Goal: Task Accomplishment & Management: Use online tool/utility

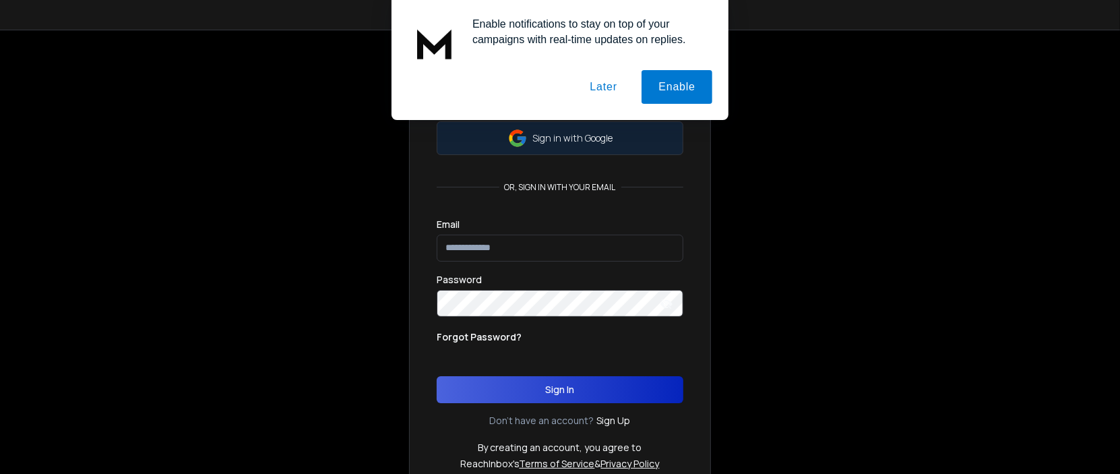
click at [578, 127] on button "Sign in with Google" at bounding box center [560, 138] width 247 height 34
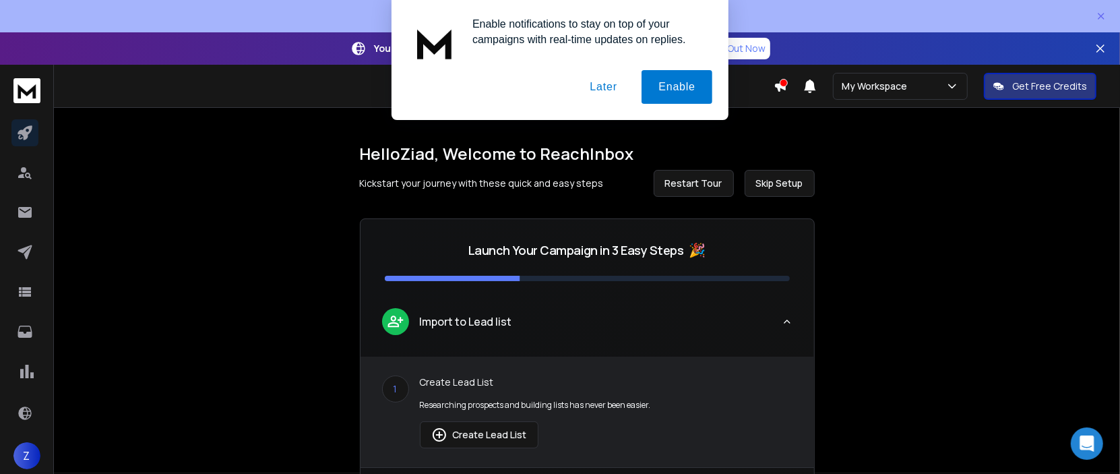
click at [606, 101] on button "Later" at bounding box center [603, 87] width 61 height 34
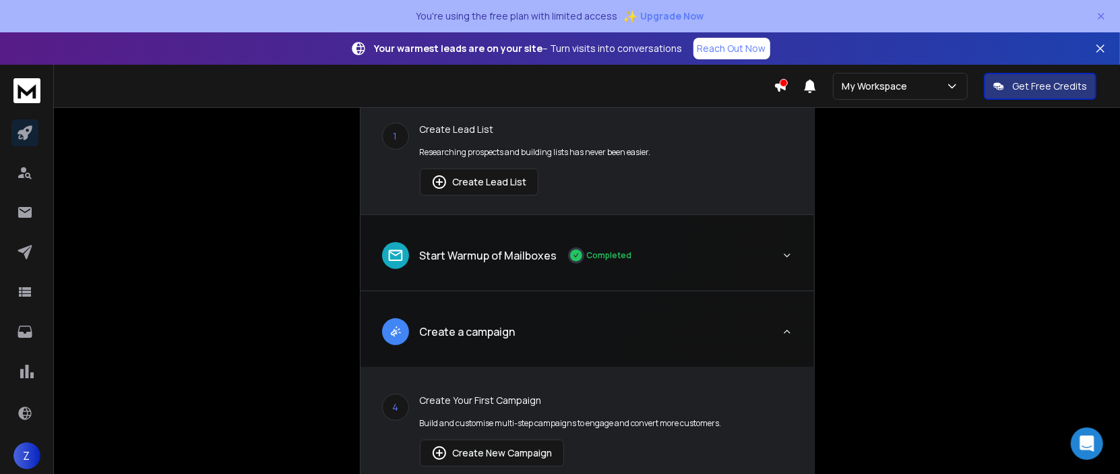
scroll to position [255, 0]
click at [790, 261] on button "Start Warmup of Mailboxes Completed" at bounding box center [588, 258] width 454 height 59
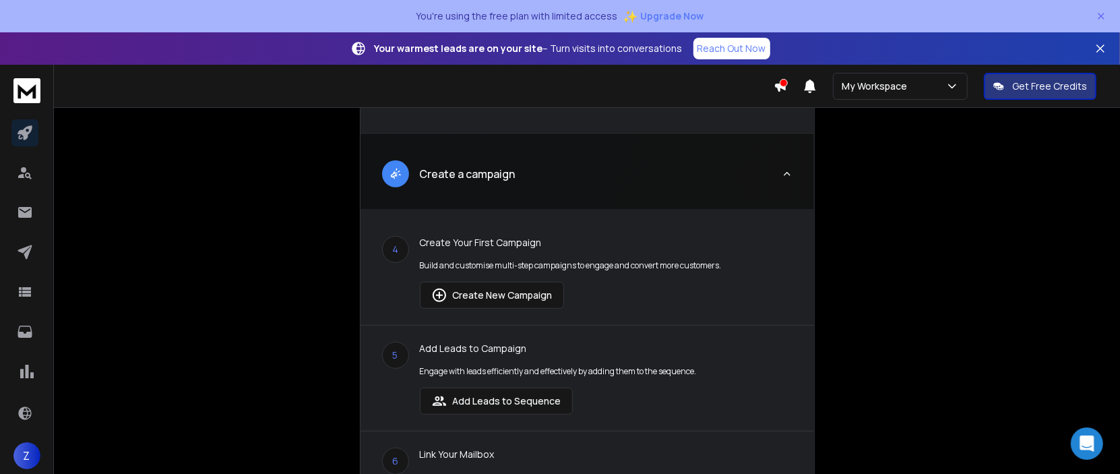
scroll to position [651, 0]
